Goal: Check status

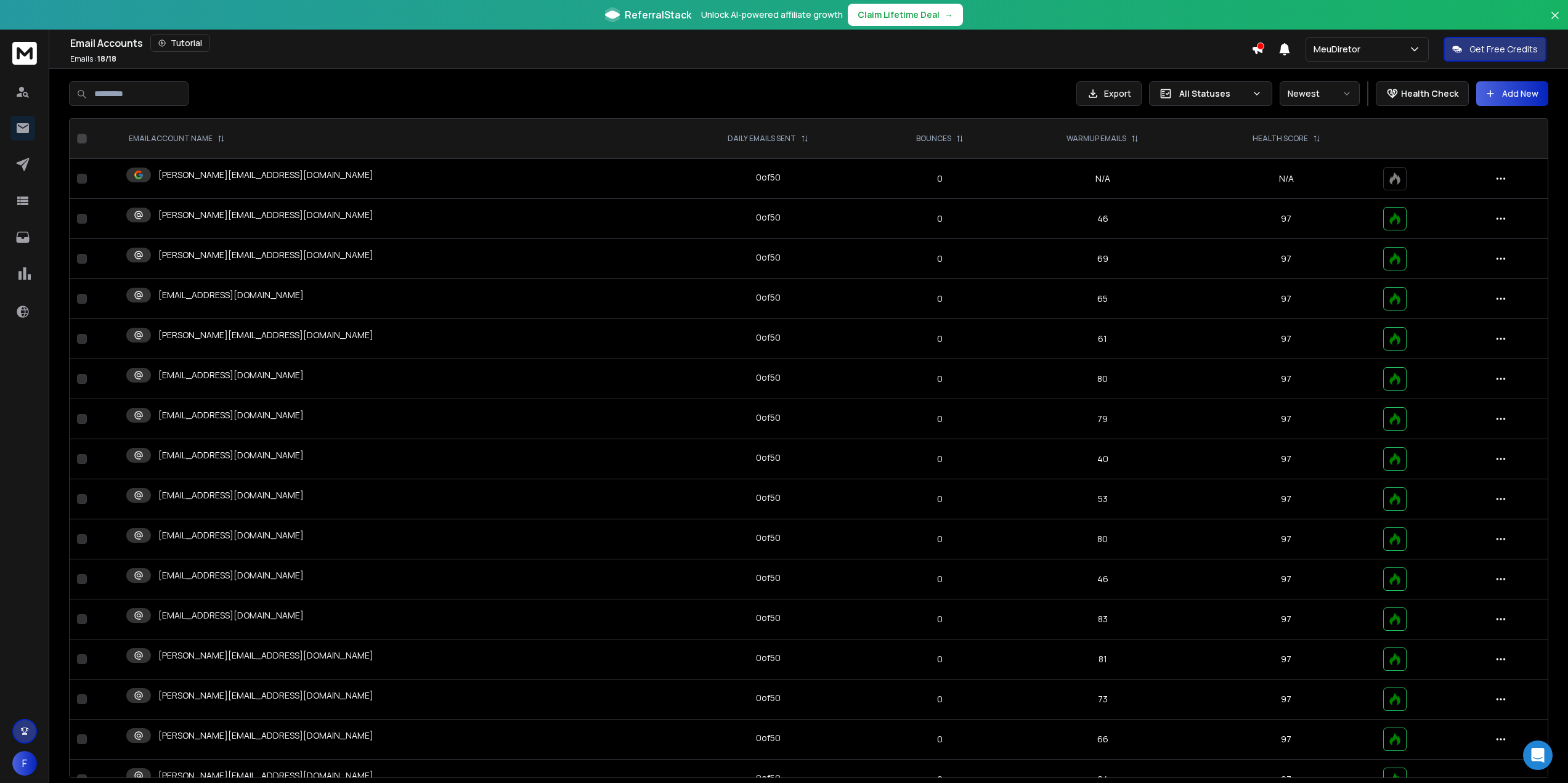
click at [1556, 8] on button "Close banner" at bounding box center [1554, 22] width 16 height 29
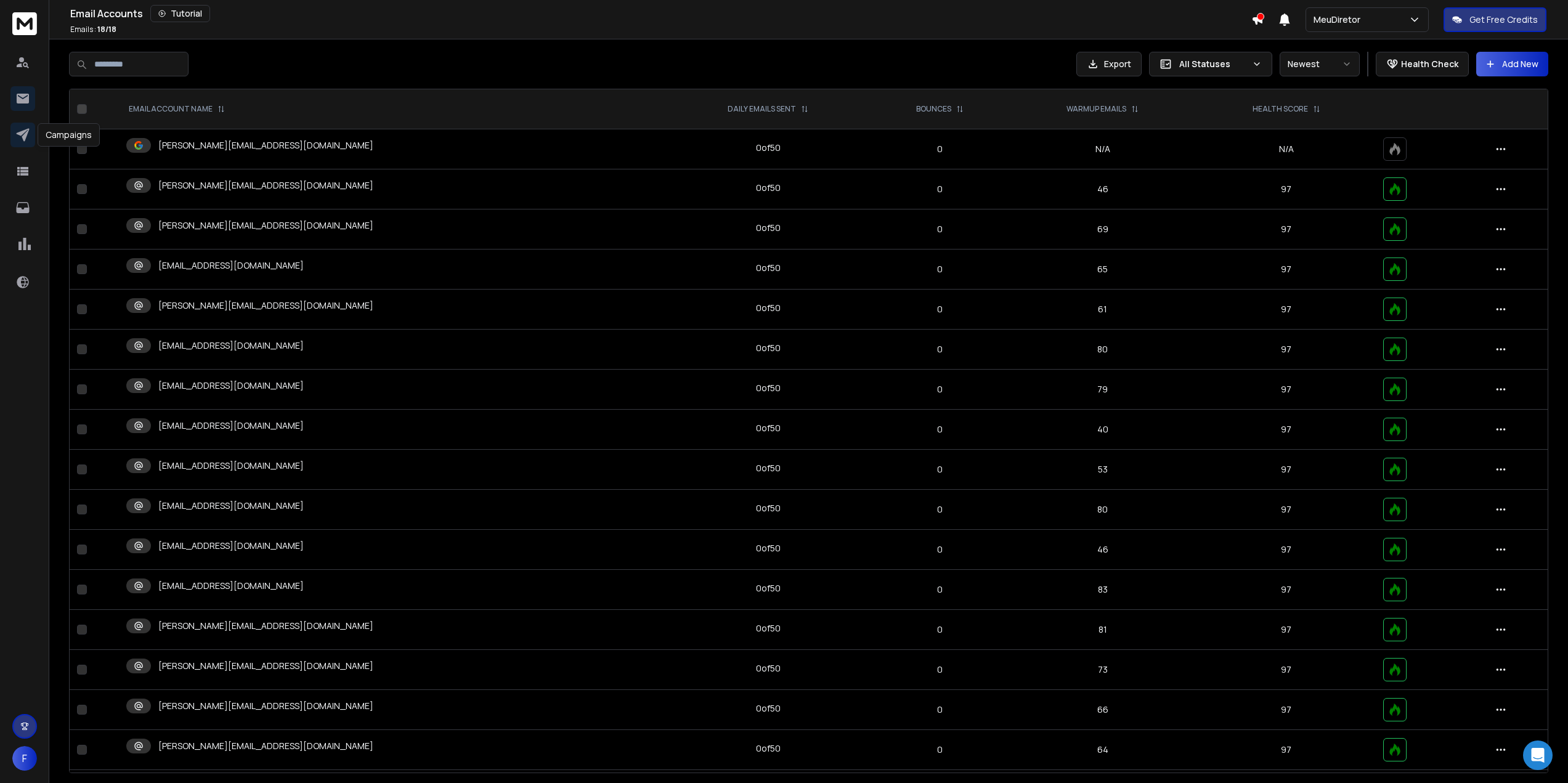
click at [19, 140] on icon at bounding box center [23, 135] width 15 height 15
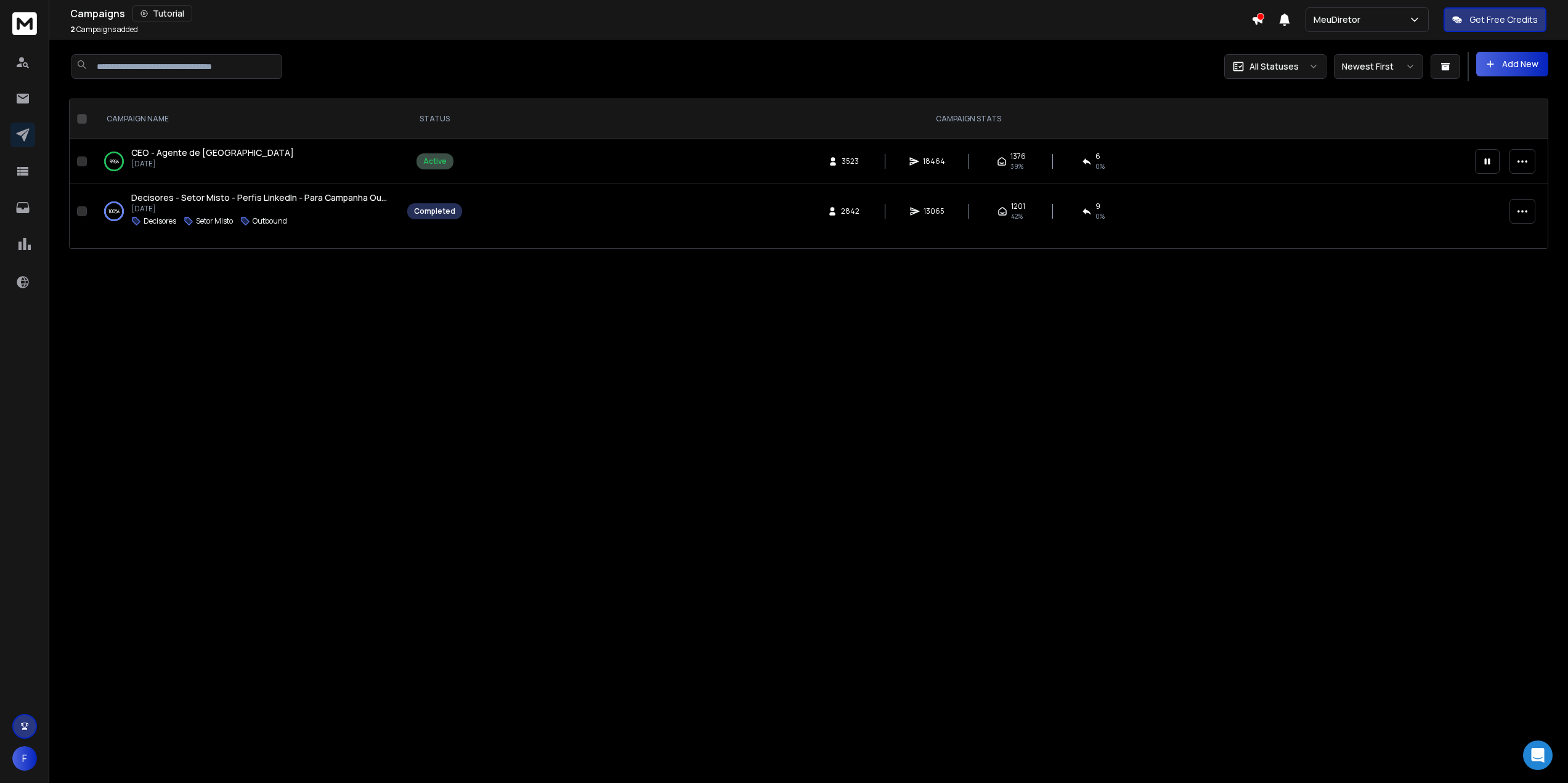
click at [172, 155] on span "CEO - Agente de [GEOGRAPHIC_DATA]" at bounding box center [212, 152] width 162 height 12
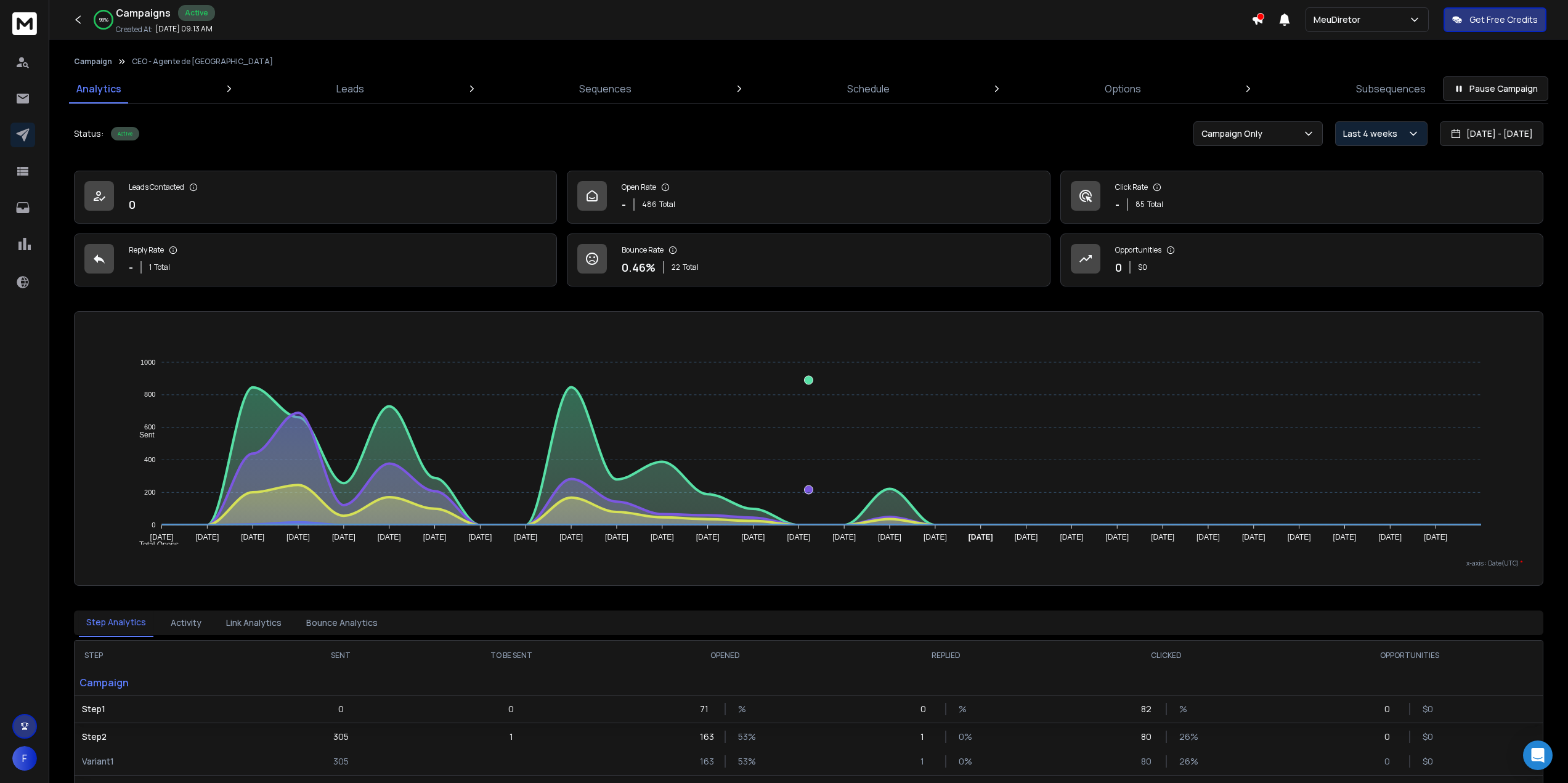
click at [1353, 144] on button "Last 4 weeks" at bounding box center [1381, 133] width 93 height 25
click at [1369, 199] on div "Last 7 days" at bounding box center [1355, 199] width 86 height 20
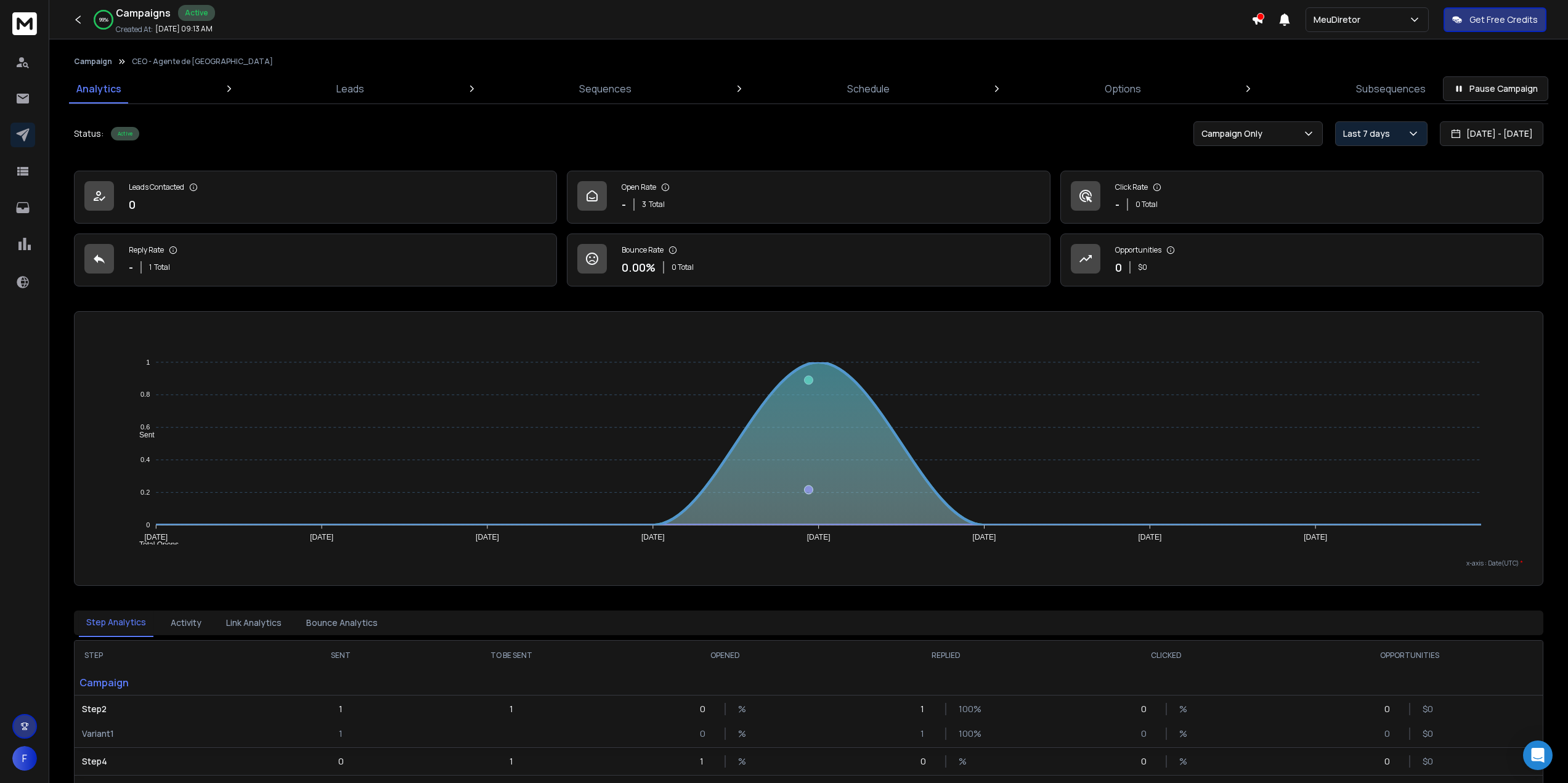
click at [1358, 130] on div "Last 7 days" at bounding box center [1381, 133] width 76 height 12
click at [1367, 264] on div "Last 3 months" at bounding box center [1354, 259] width 86 height 20
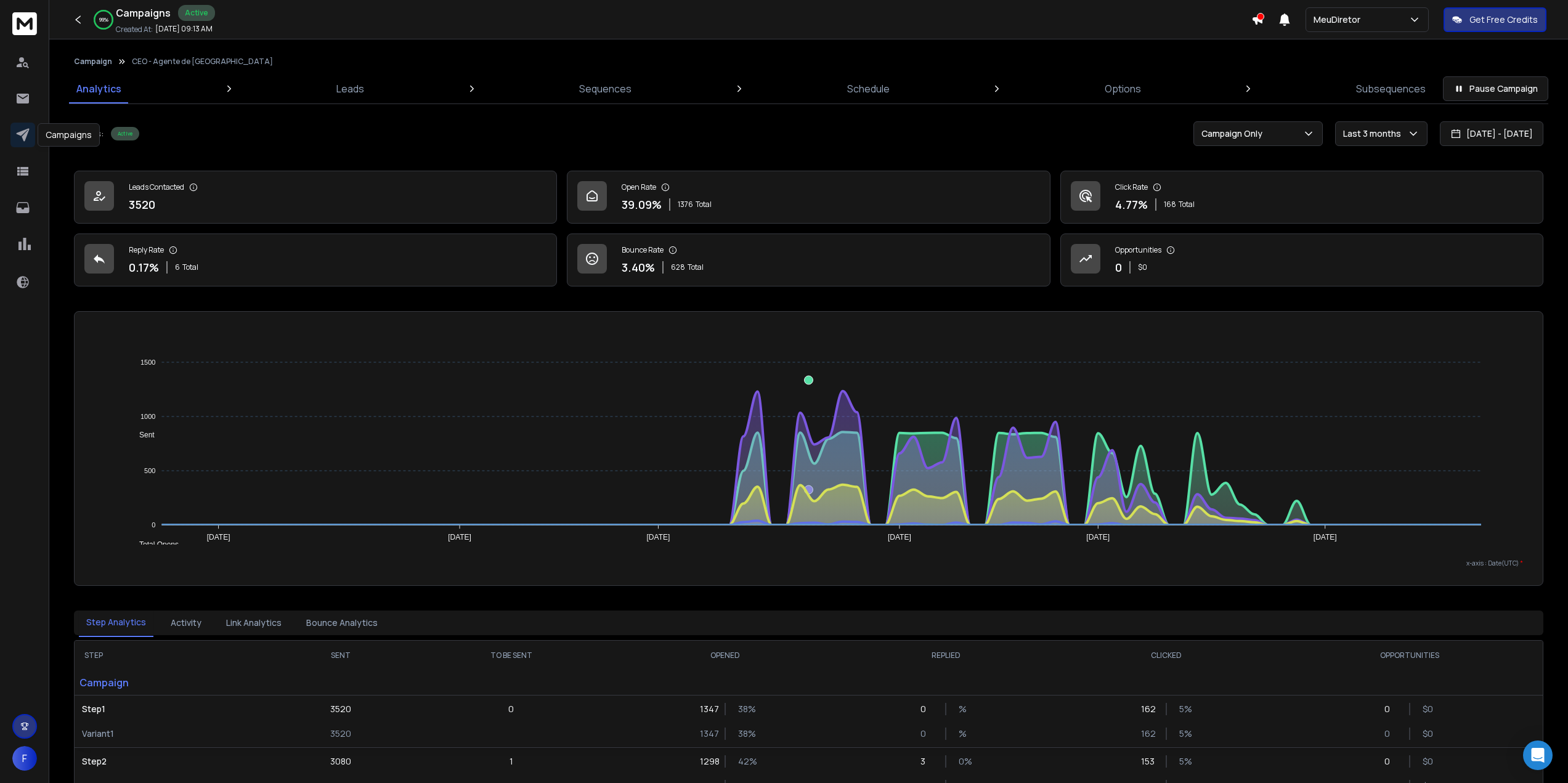
click at [22, 132] on icon at bounding box center [22, 136] width 13 height 13
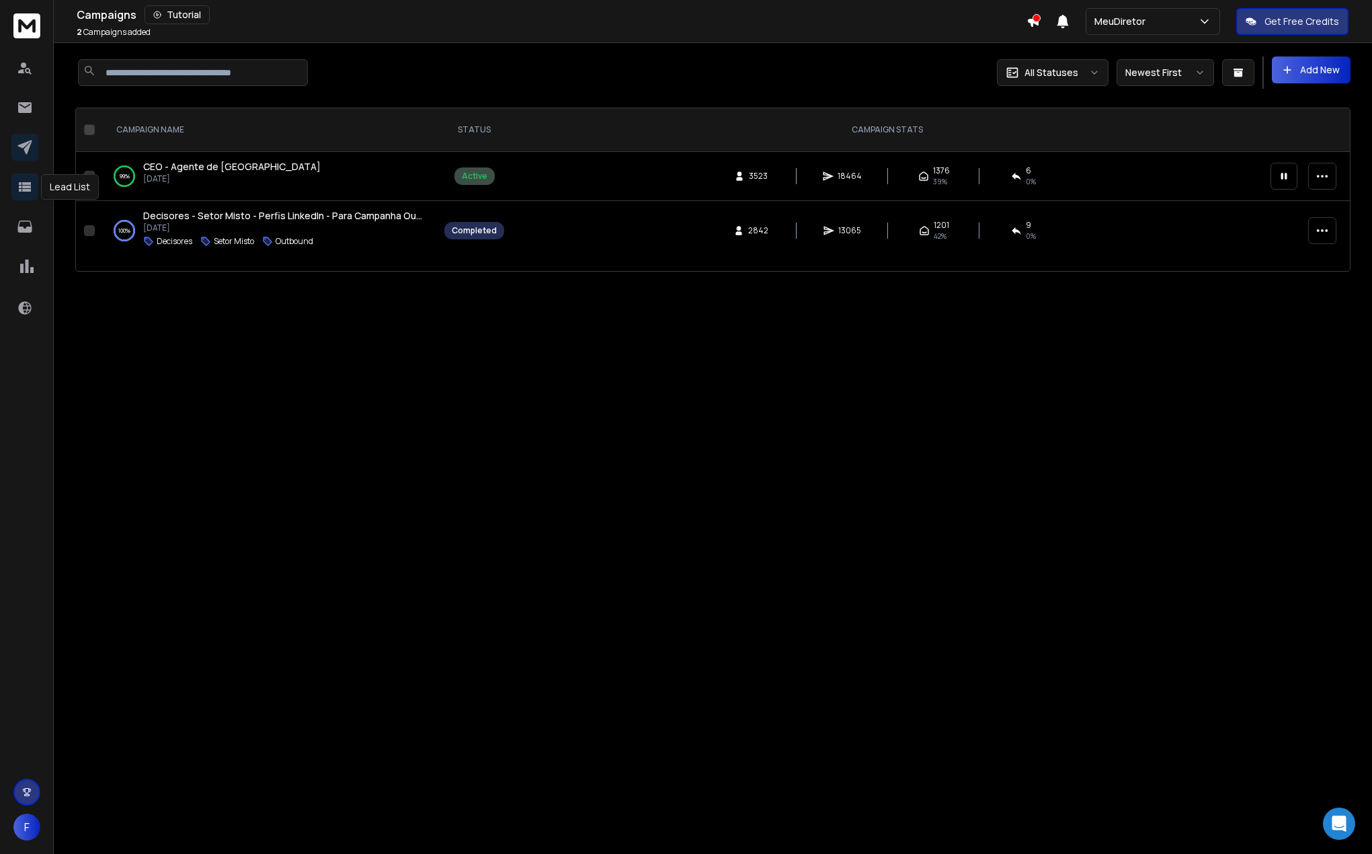
click at [21, 184] on icon at bounding box center [25, 186] width 12 height 9
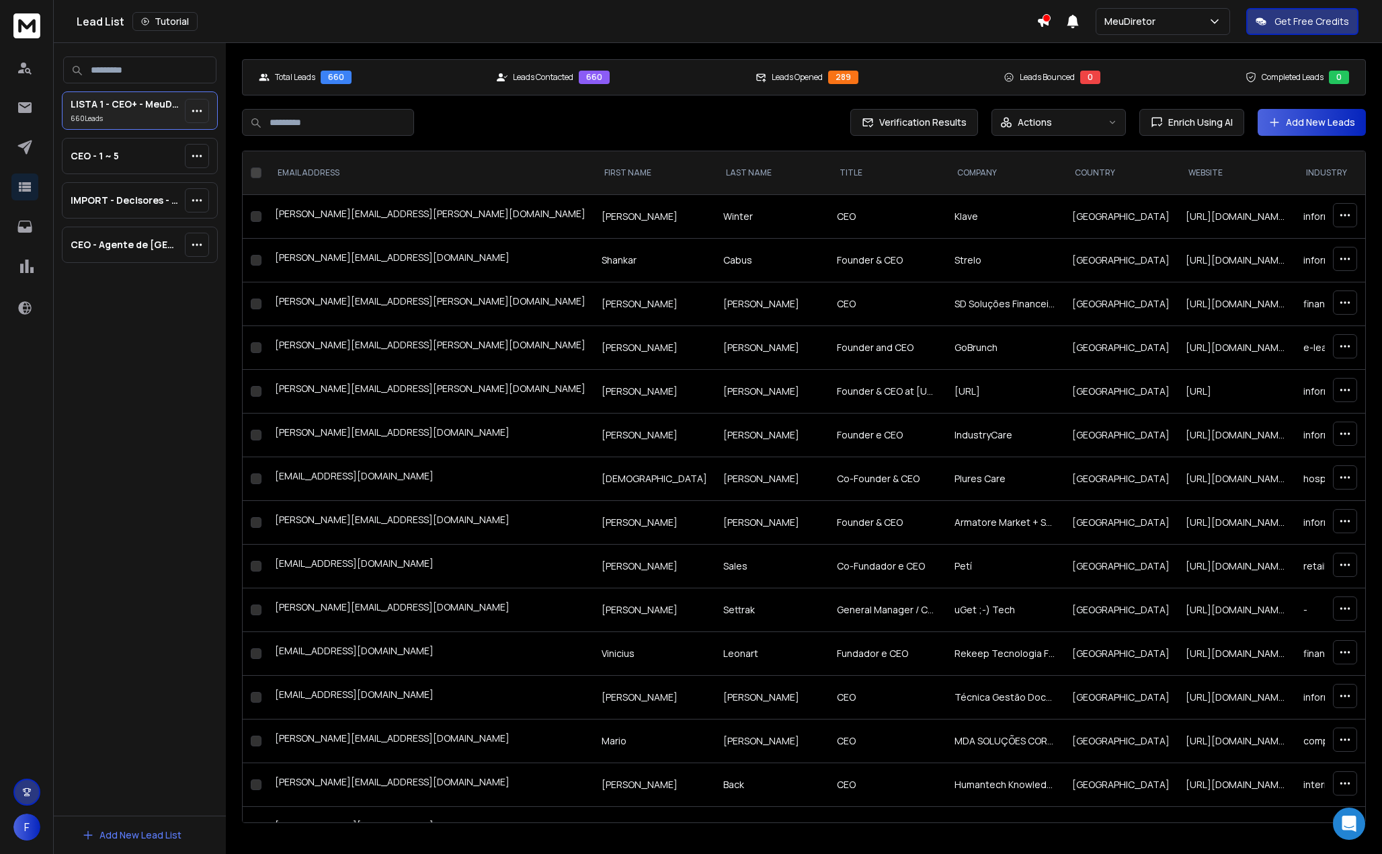
click at [135, 199] on p "IMPORT - Decisores - Setor Misto - 10 a 13" at bounding box center [125, 200] width 109 height 13
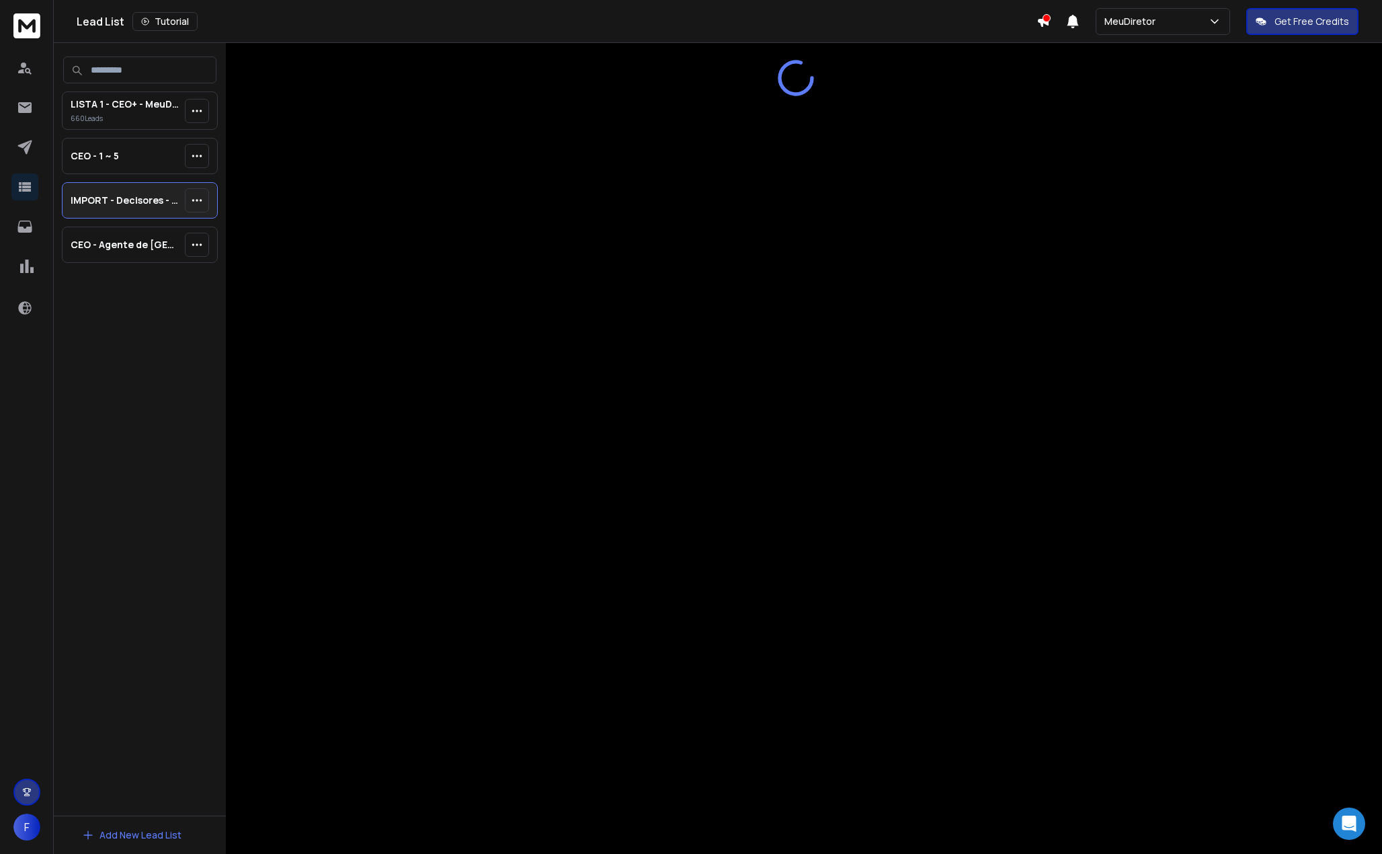
click at [142, 155] on div "CEO - 1 ~ 5" at bounding box center [140, 156] width 156 height 36
click at [143, 239] on p "CEO - Agente de [GEOGRAPHIC_DATA]" at bounding box center [125, 244] width 109 height 13
